Goal: Task Accomplishment & Management: Manage account settings

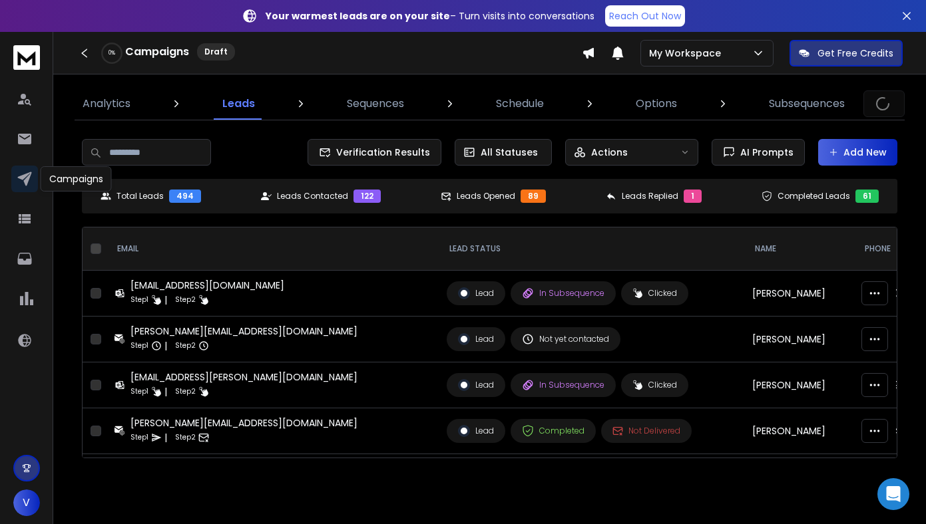
click at [32, 173] on link at bounding box center [24, 179] width 27 height 27
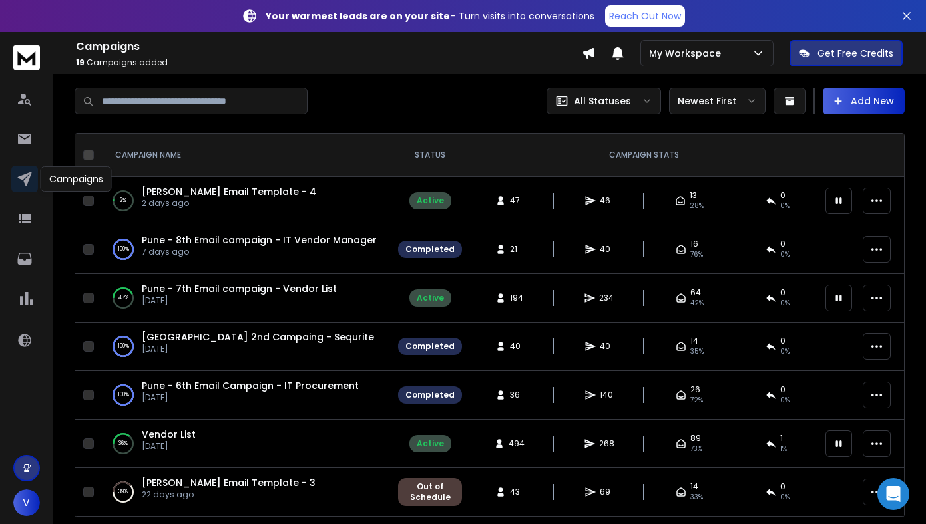
click at [240, 433] on div "36 % Vendor List [DATE]" at bounding box center [244, 444] width 264 height 32
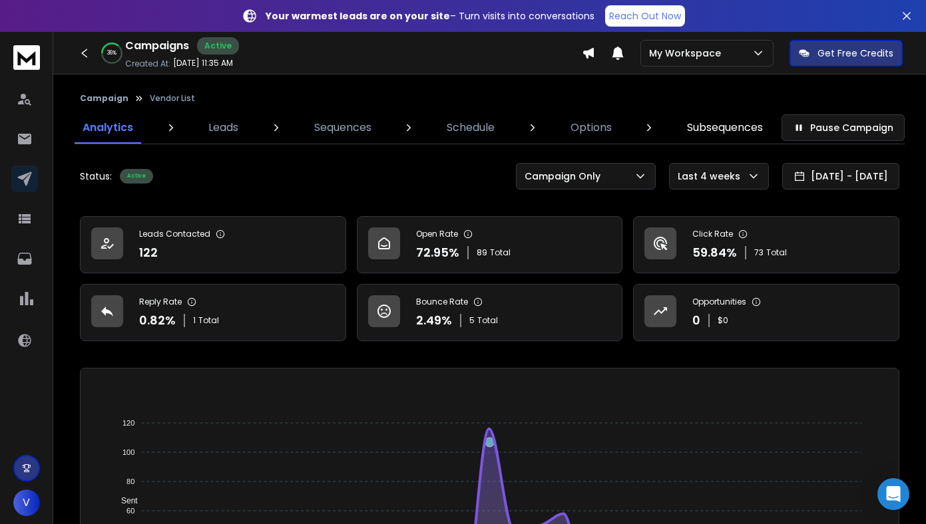
click at [715, 136] on link "Subsequences" at bounding box center [725, 128] width 92 height 32
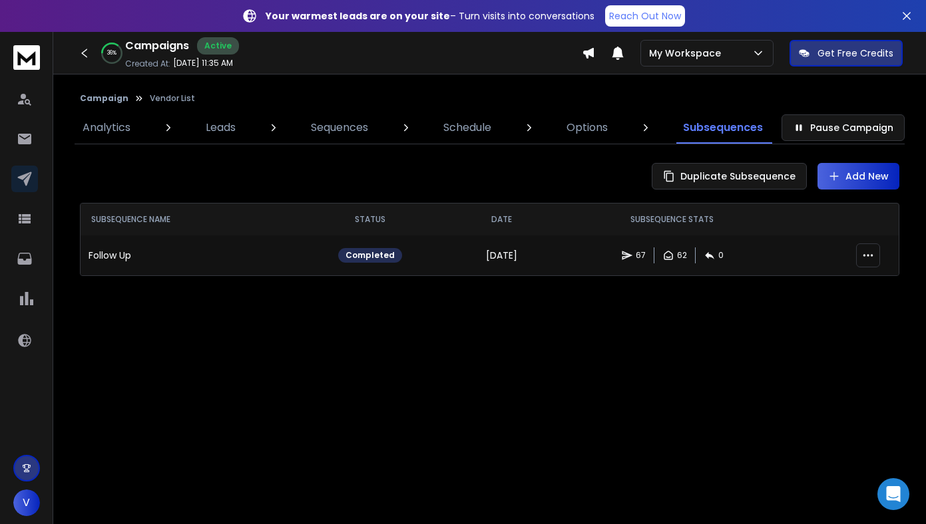
click at [453, 260] on td "[DATE]" at bounding box center [501, 256] width 97 height 40
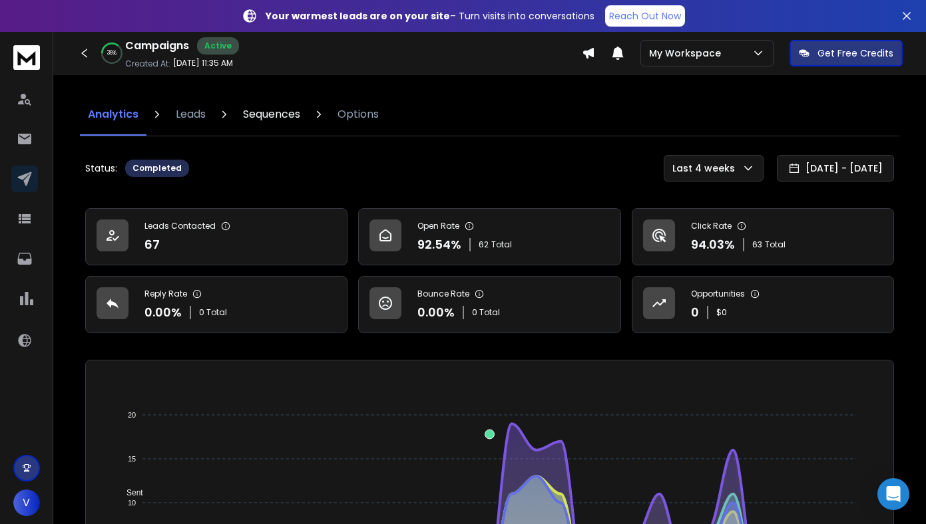
click at [293, 118] on p "Sequences" at bounding box center [271, 114] width 57 height 16
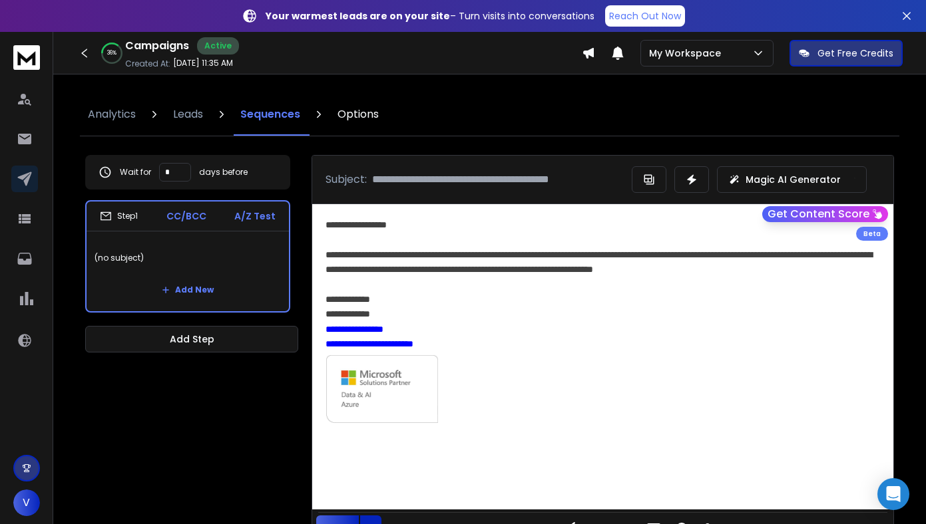
click at [349, 114] on p "Options" at bounding box center [357, 114] width 41 height 16
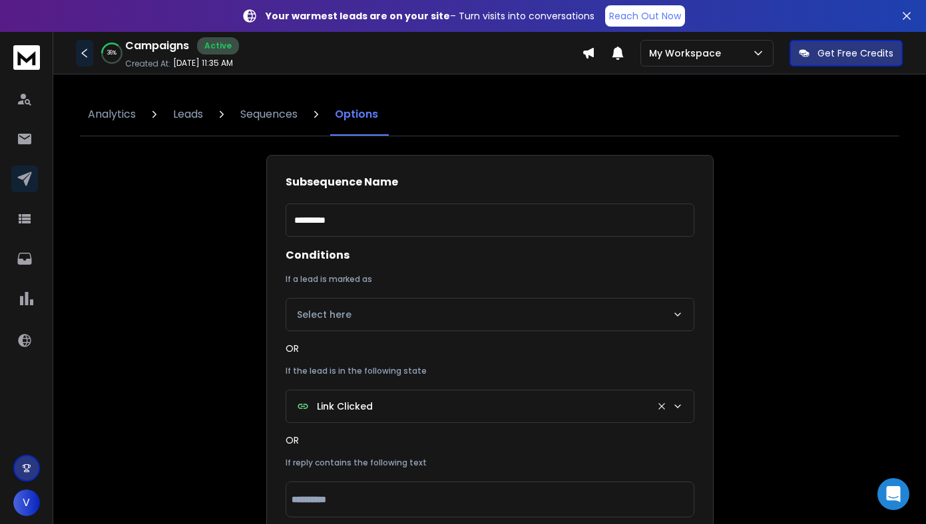
click at [87, 53] on icon at bounding box center [85, 53] width 12 height 12
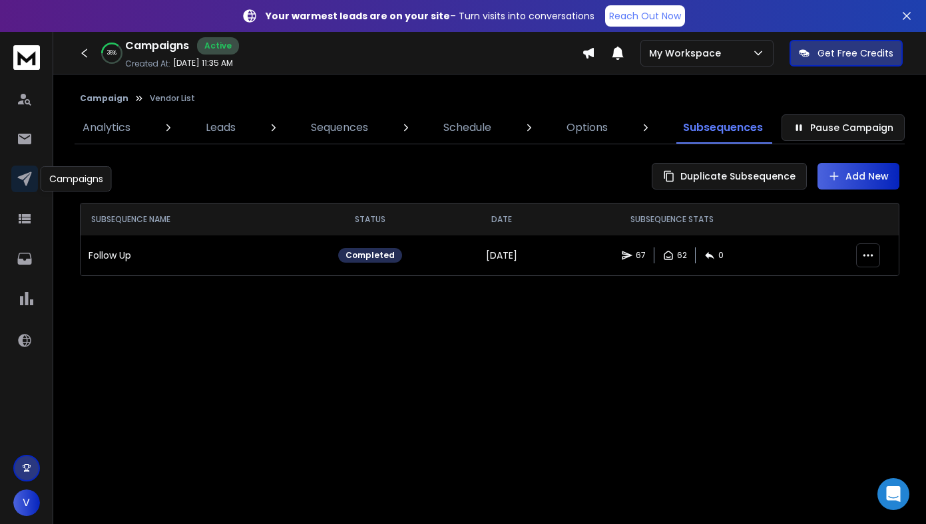
click at [19, 177] on icon at bounding box center [24, 179] width 14 height 14
